Goal: Task Accomplishment & Management: Complete application form

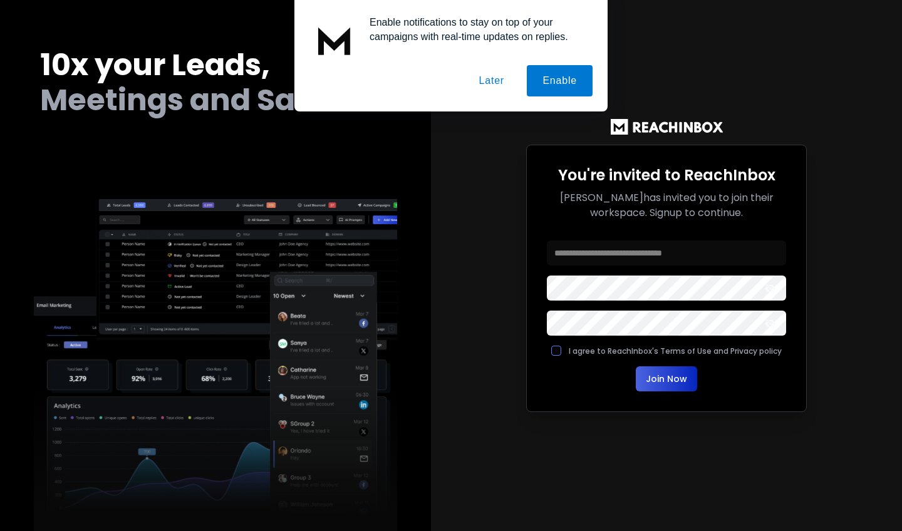
click at [486, 76] on button "Later" at bounding box center [491, 80] width 56 height 31
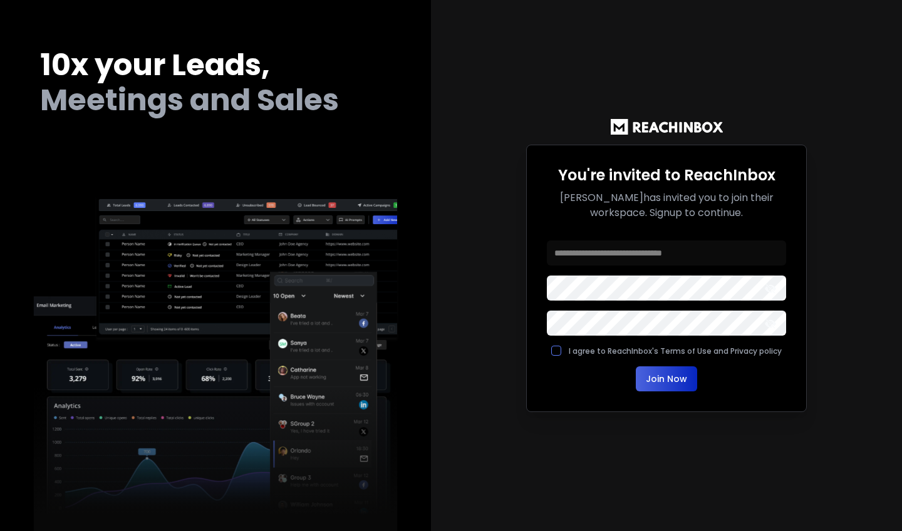
click at [494, 279] on div "**********" at bounding box center [666, 265] width 471 height 531
click at [773, 290] on icon at bounding box center [770, 288] width 11 height 11
click at [559, 358] on form "**********" at bounding box center [666, 316] width 239 height 151
click at [558, 356] on div "I agree to ReachInbox's Terms of Use and Privacy policy" at bounding box center [666, 351] width 231 height 11
click at [557, 349] on button "I agree to ReachInbox's Terms of Use and Privacy policy" at bounding box center [556, 351] width 10 height 10
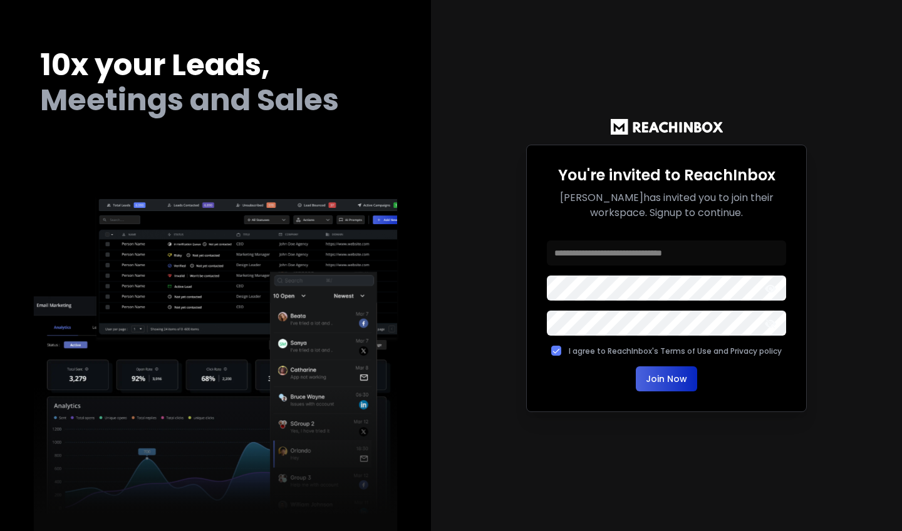
click at [775, 328] on icon at bounding box center [770, 323] width 11 height 11
click at [647, 387] on button "Join Now" at bounding box center [666, 379] width 61 height 25
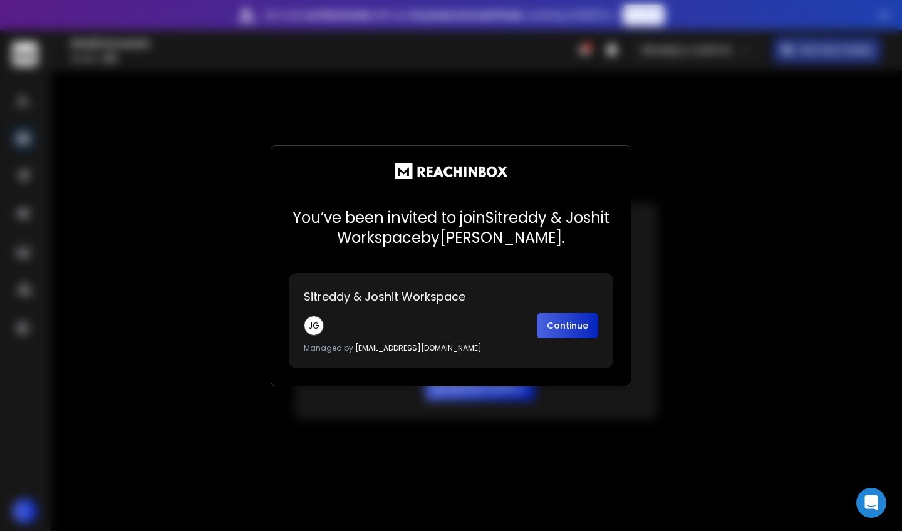
click at [561, 330] on button "Continue" at bounding box center [567, 325] width 61 height 25
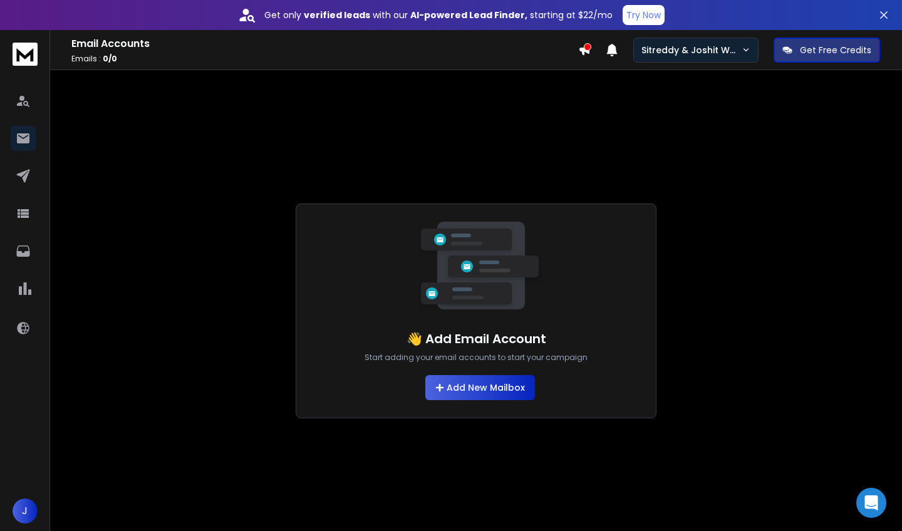
click at [743, 50] on icon "button" at bounding box center [746, 50] width 9 height 13
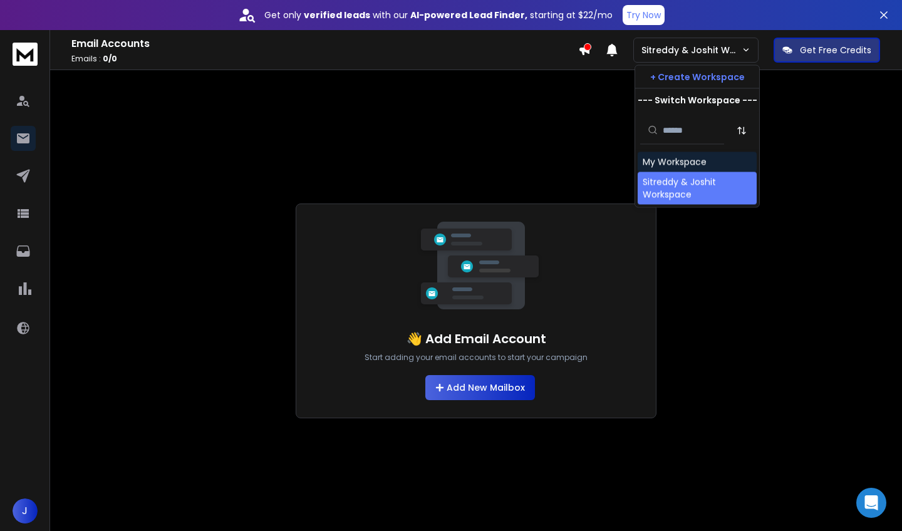
click at [554, 104] on div "👋 Add Email Account Start adding your email accounts to start your campaign Add…" at bounding box center [476, 311] width 812 height 456
